Goal: Communication & Community: Answer question/provide support

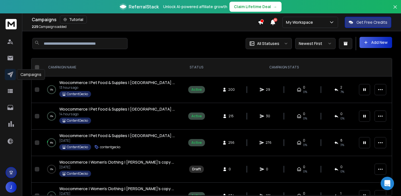
scroll to position [189, 0]
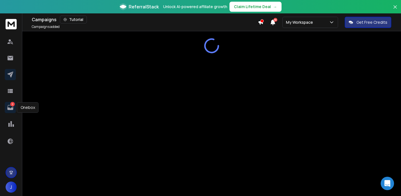
click at [12, 102] on p "2" at bounding box center [12, 104] width 4 height 4
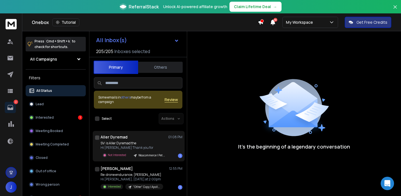
click at [117, 150] on div "SV: is Aller Dyremad the Hi Erki Thank you for Not Interested Woocommerce | Pet…" at bounding box center [135, 149] width 68 height 17
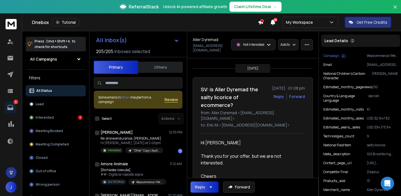
scroll to position [34, 0]
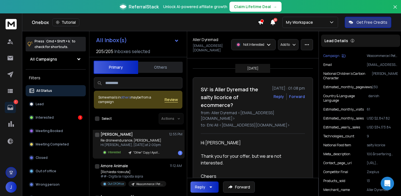
click at [145, 144] on p "Hi Laura, Wednesday at 2:00pm" at bounding box center [132, 144] width 63 height 4
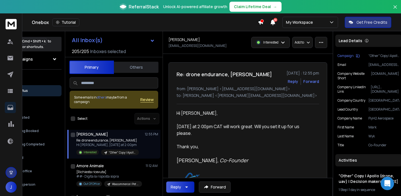
scroll to position [0, 36]
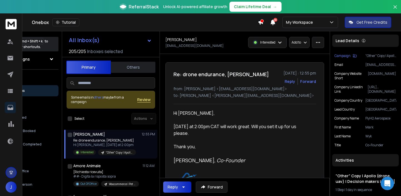
click at [371, 63] on p "[EMAIL_ADDRESS][DOMAIN_NAME]" at bounding box center [381, 64] width 31 height 4
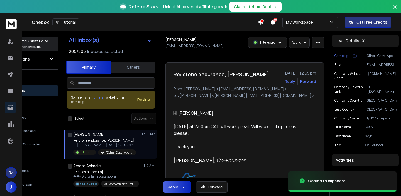
scroll to position [16, 0]
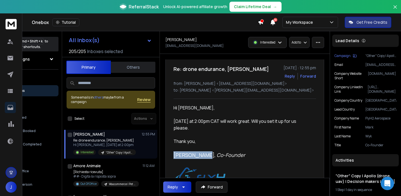
drag, startPoint x: 196, startPoint y: 153, endPoint x: 161, endPoint y: 152, distance: 34.8
copy font "[PERSON_NAME]"
click at [168, 183] on div "Reply" at bounding box center [177, 186] width 19 height 7
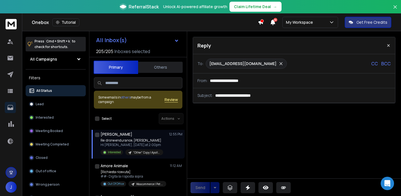
scroll to position [0, 0]
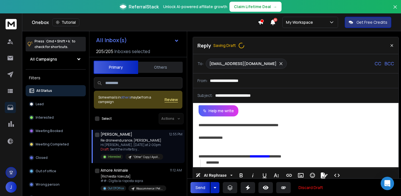
click at [294, 126] on div "**********" at bounding box center [293, 125] width 189 height 6
click at [270, 133] on div at bounding box center [296, 131] width 194 height 6
click at [254, 137] on div "**********" at bounding box center [293, 137] width 189 height 6
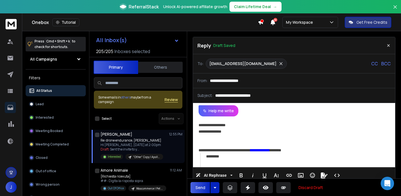
scroll to position [28, 0]
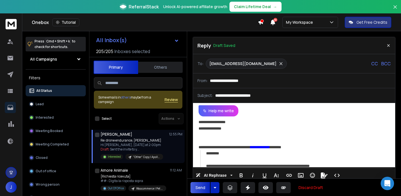
click at [200, 189] on button "Send" at bounding box center [201, 187] width 20 height 11
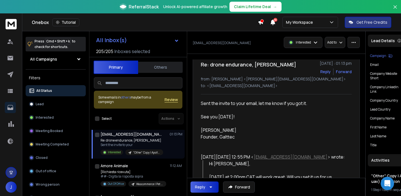
scroll to position [0, 0]
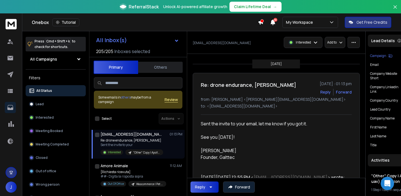
click at [236, 189] on button "Forward" at bounding box center [239, 186] width 32 height 11
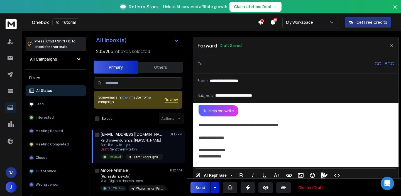
click at [211, 59] on input at bounding box center [225, 64] width 39 height 10
type input "**********"
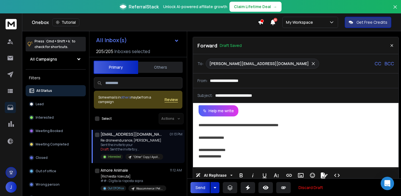
click at [202, 189] on button "Send" at bounding box center [201, 187] width 20 height 11
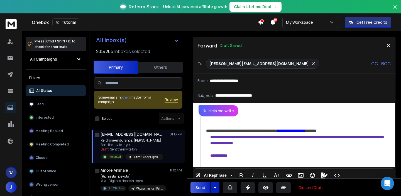
scroll to position [168, 0]
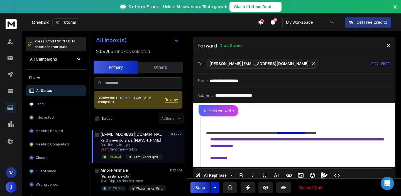
click at [198, 182] on button "Send" at bounding box center [201, 187] width 20 height 11
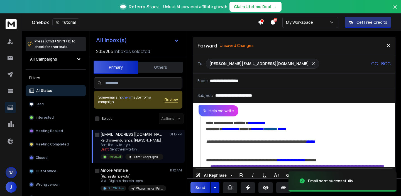
scroll to position [0, 0]
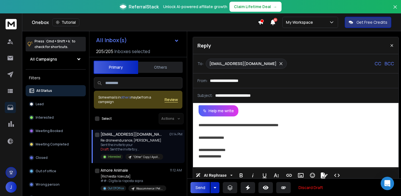
click at [390, 45] on icon at bounding box center [392, 45] width 4 height 4
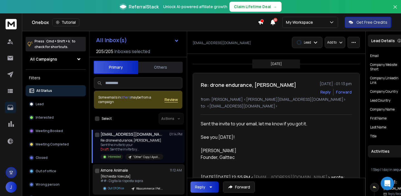
click at [114, 186] on p "Out Of Office" at bounding box center [116, 188] width 16 height 4
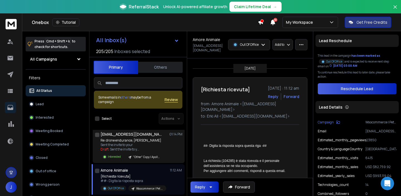
click at [130, 141] on p "Re: drone endurance, [PERSON_NAME]" at bounding box center [132, 140] width 63 height 4
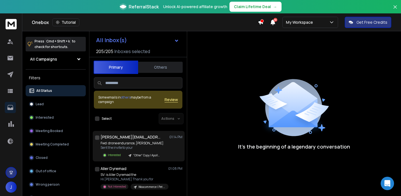
click at [147, 139] on div "[PERSON_NAME][EMAIL_ADDRESS][DOMAIN_NAME] 01:14 PM" at bounding box center [142, 137] width 82 height 6
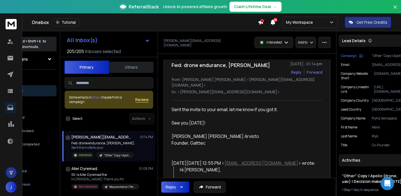
scroll to position [0, 44]
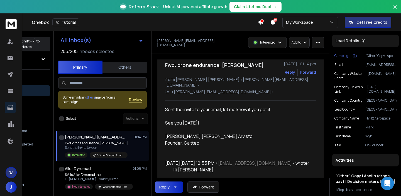
click at [383, 74] on p "[DOMAIN_NAME]" at bounding box center [382, 75] width 29 height 9
click at [301, 25] on p "My Workspace" at bounding box center [300, 23] width 29 height 6
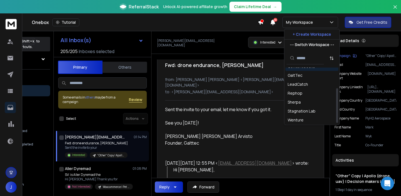
scroll to position [33, 0]
click at [303, 77] on div "GaltTec" at bounding box center [312, 74] width 53 height 9
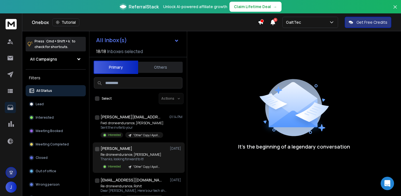
click at [151, 153] on p "Re: drone endurance, [PERSON_NAME]" at bounding box center [132, 154] width 63 height 4
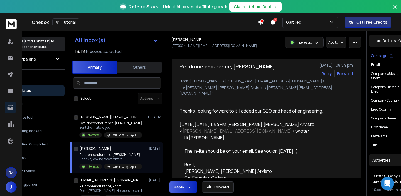
scroll to position [0, 64]
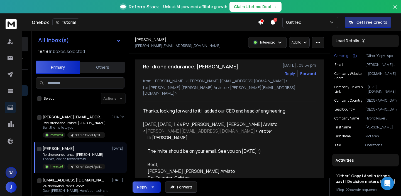
click at [376, 73] on p "[DOMAIN_NAME]" at bounding box center [382, 75] width 29 height 9
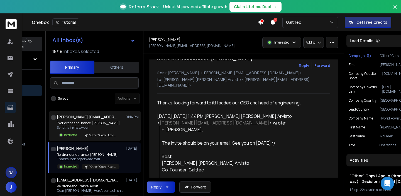
scroll to position [0, 0]
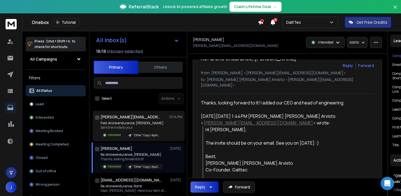
click at [157, 118] on div "[PERSON_NAME][EMAIL_ADDRESS][DOMAIN_NAME] 01:14 PM" at bounding box center [142, 117] width 82 height 6
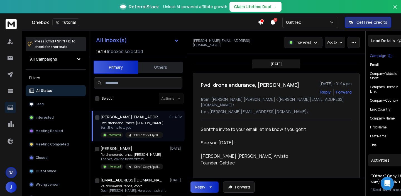
scroll to position [0, 44]
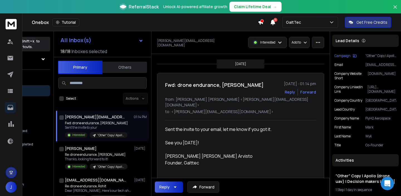
click at [374, 74] on p "[DOMAIN_NAME]" at bounding box center [382, 75] width 29 height 9
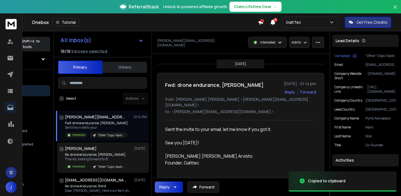
click at [101, 153] on p "Re: drone endurance, [PERSON_NAME]" at bounding box center [96, 154] width 63 height 4
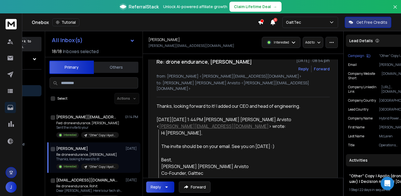
scroll to position [0, 0]
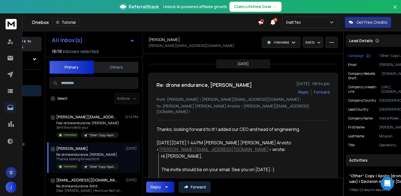
click at [194, 186] on button "Forward" at bounding box center [195, 186] width 32 height 11
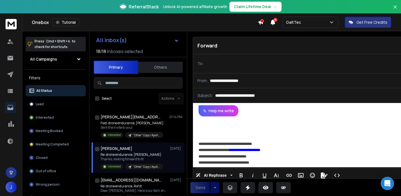
click at [217, 64] on input at bounding box center [225, 64] width 39 height 10
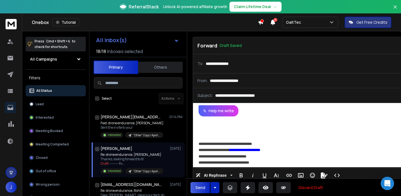
type input "**********"
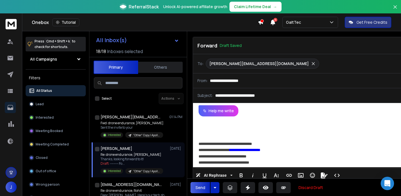
click at [203, 187] on button "Send" at bounding box center [201, 187] width 20 height 11
